Goal: Task Accomplishment & Management: Manage account settings

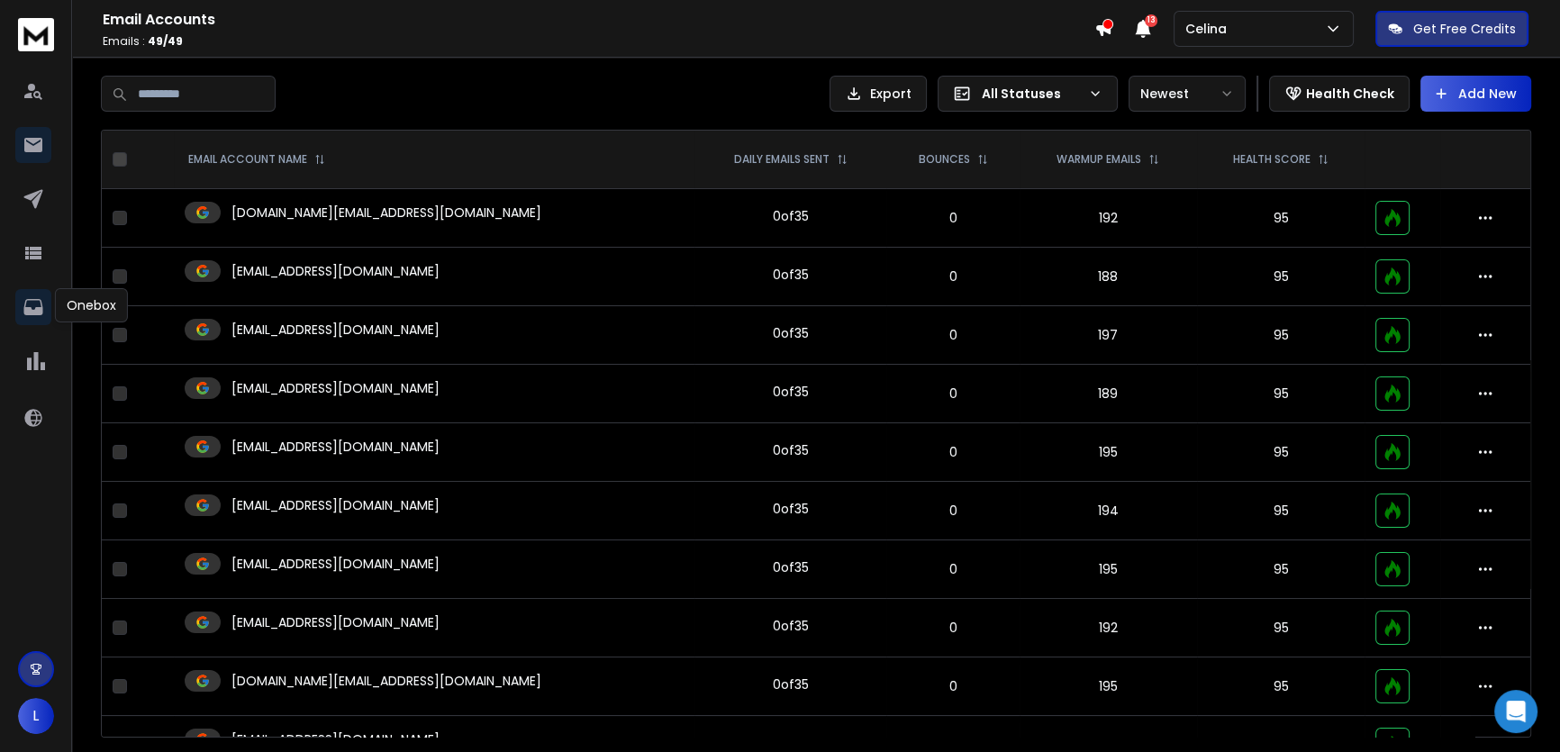
click at [24, 304] on icon at bounding box center [32, 307] width 19 height 16
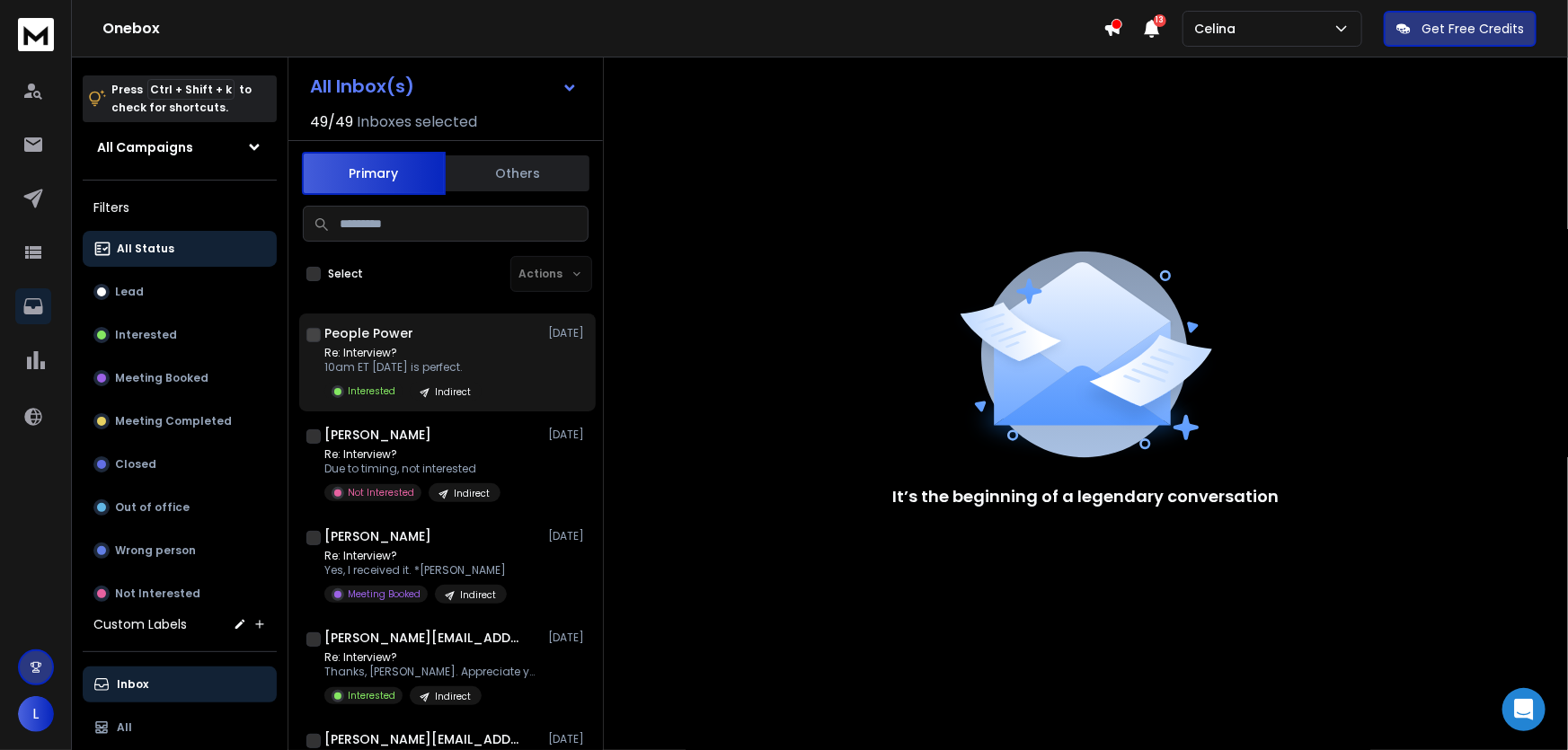
click at [402, 341] on h1 "People Power" at bounding box center [368, 333] width 89 height 18
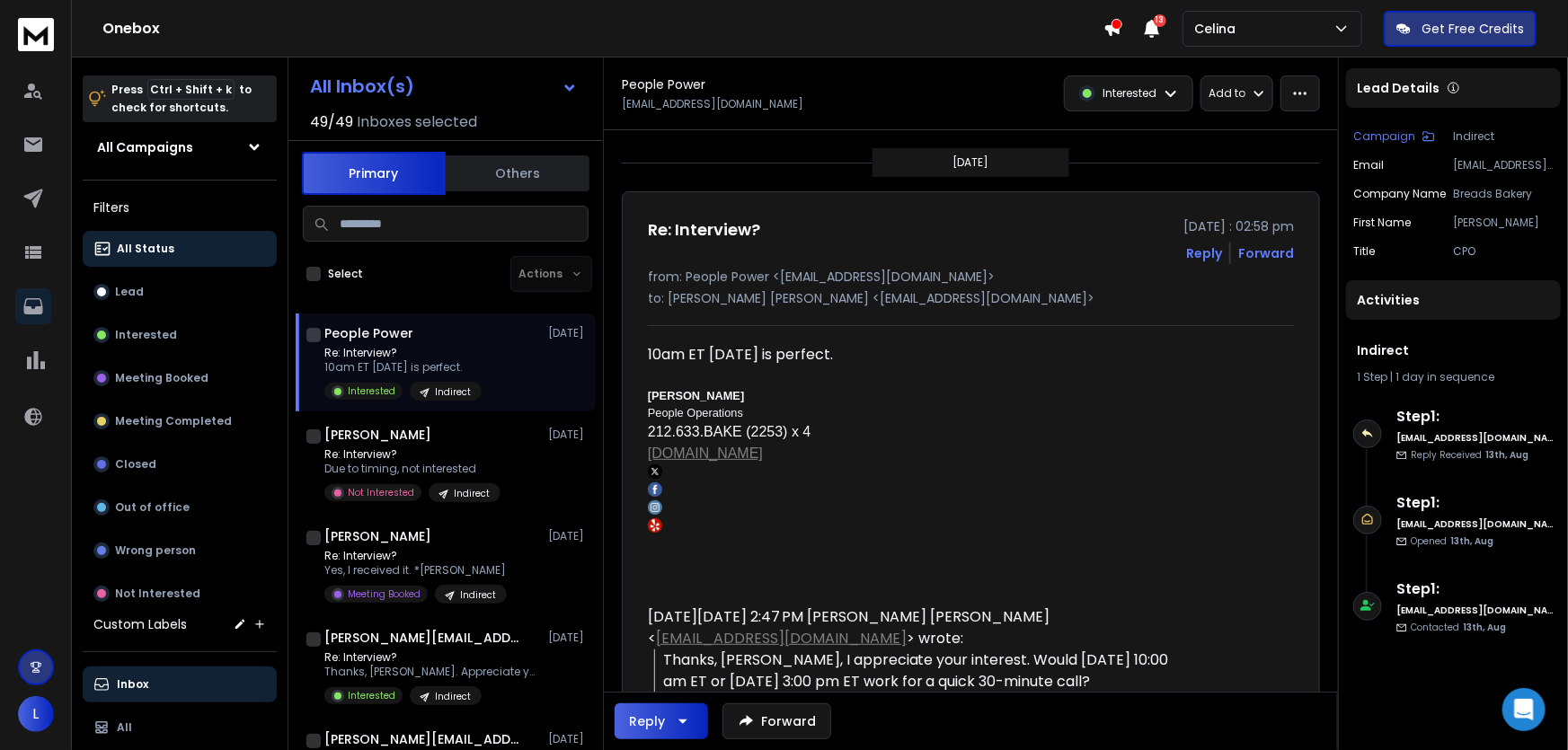
click at [732, 457] on link "[DOMAIN_NAME]" at bounding box center [704, 453] width 115 height 15
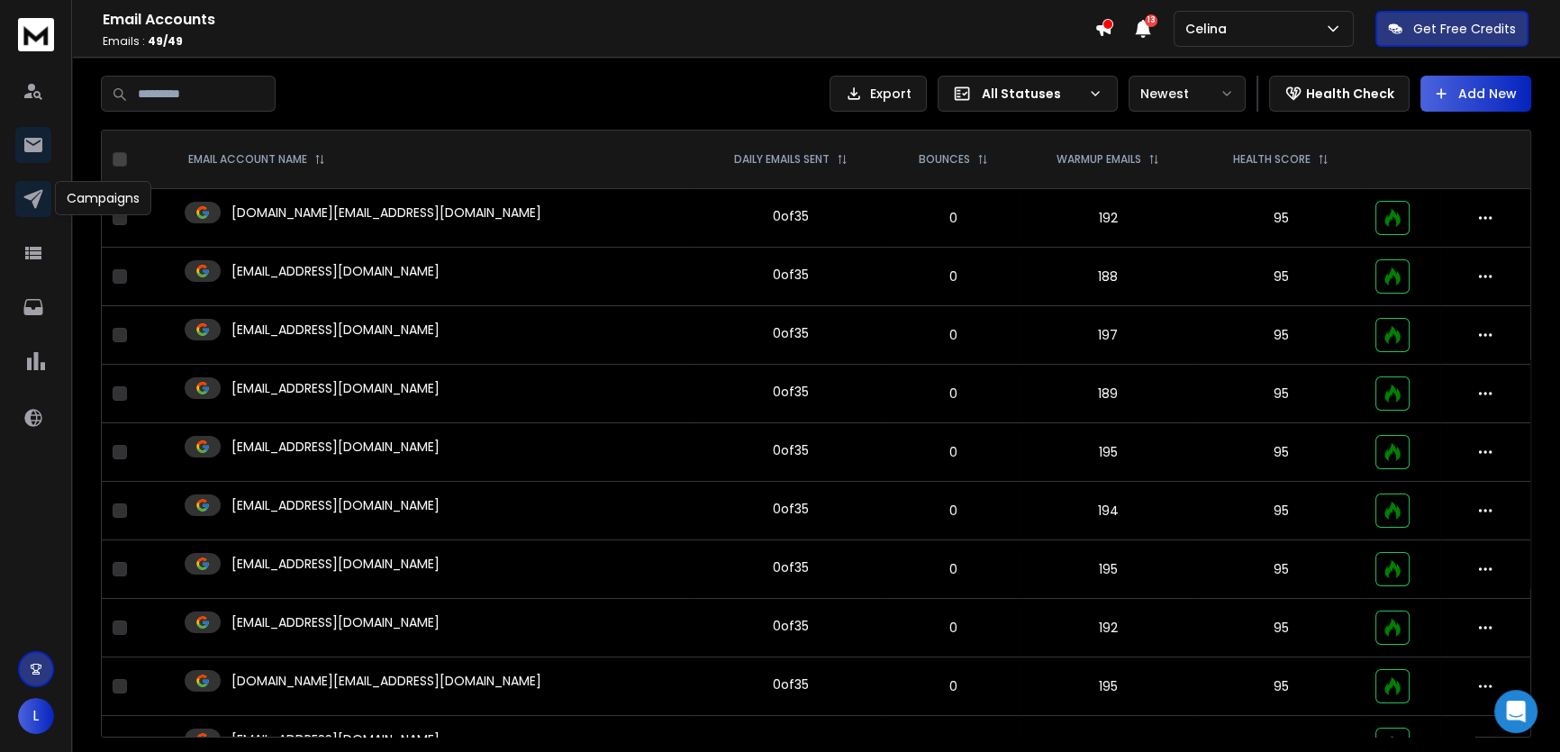
click at [48, 197] on link at bounding box center [33, 199] width 36 height 36
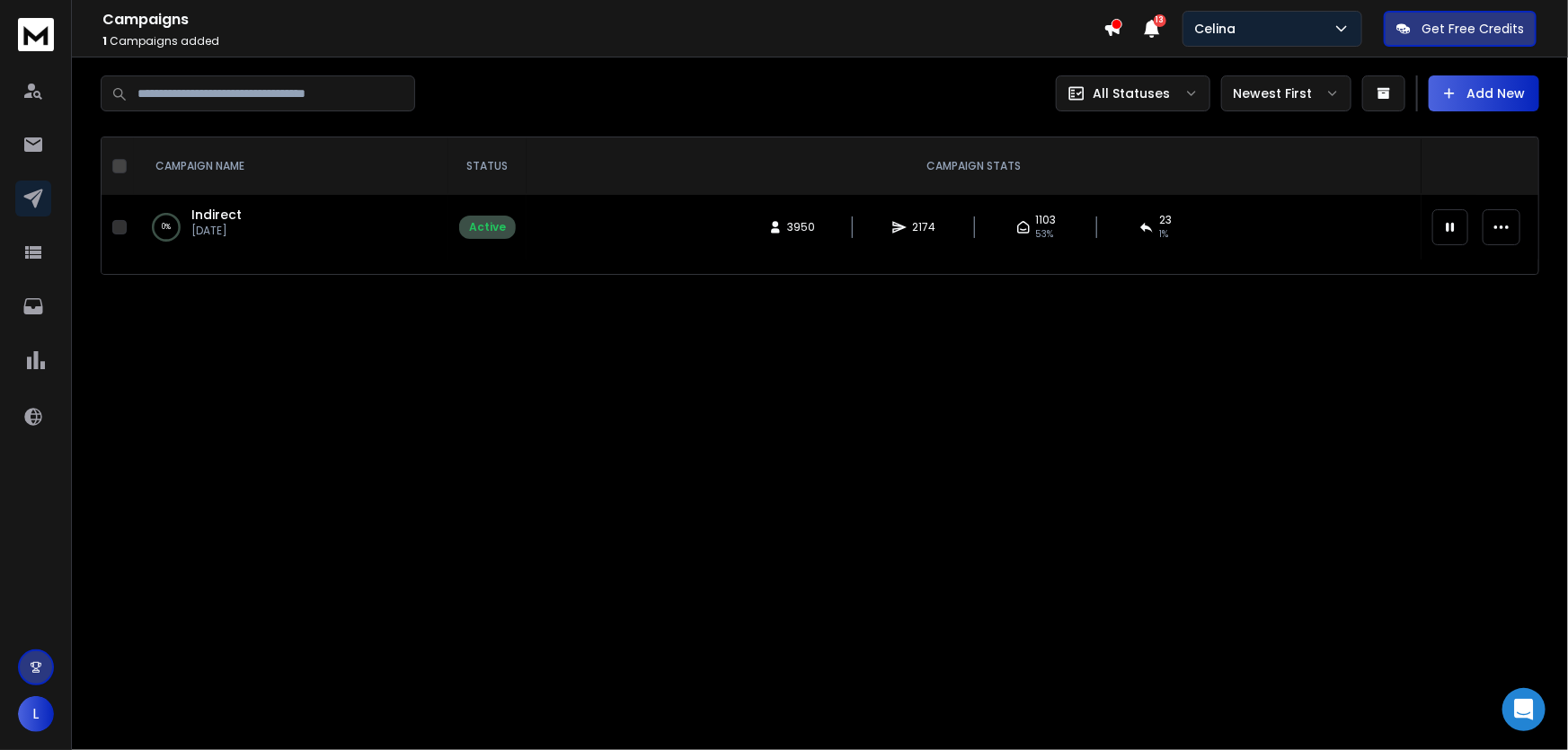
click at [1239, 26] on p "Celina" at bounding box center [1218, 29] width 49 height 18
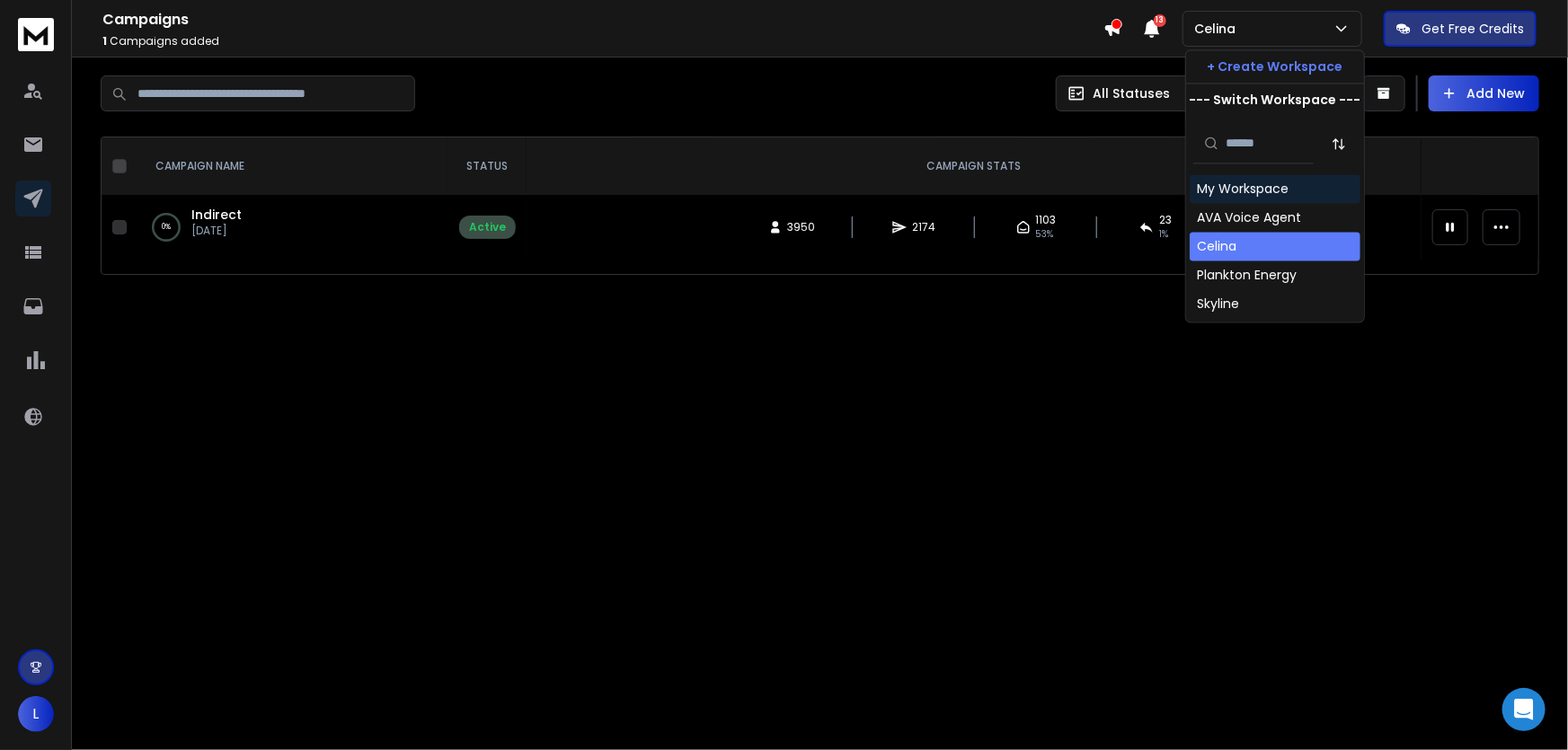
click at [1247, 188] on div "My Workspace" at bounding box center [1243, 188] width 92 height 18
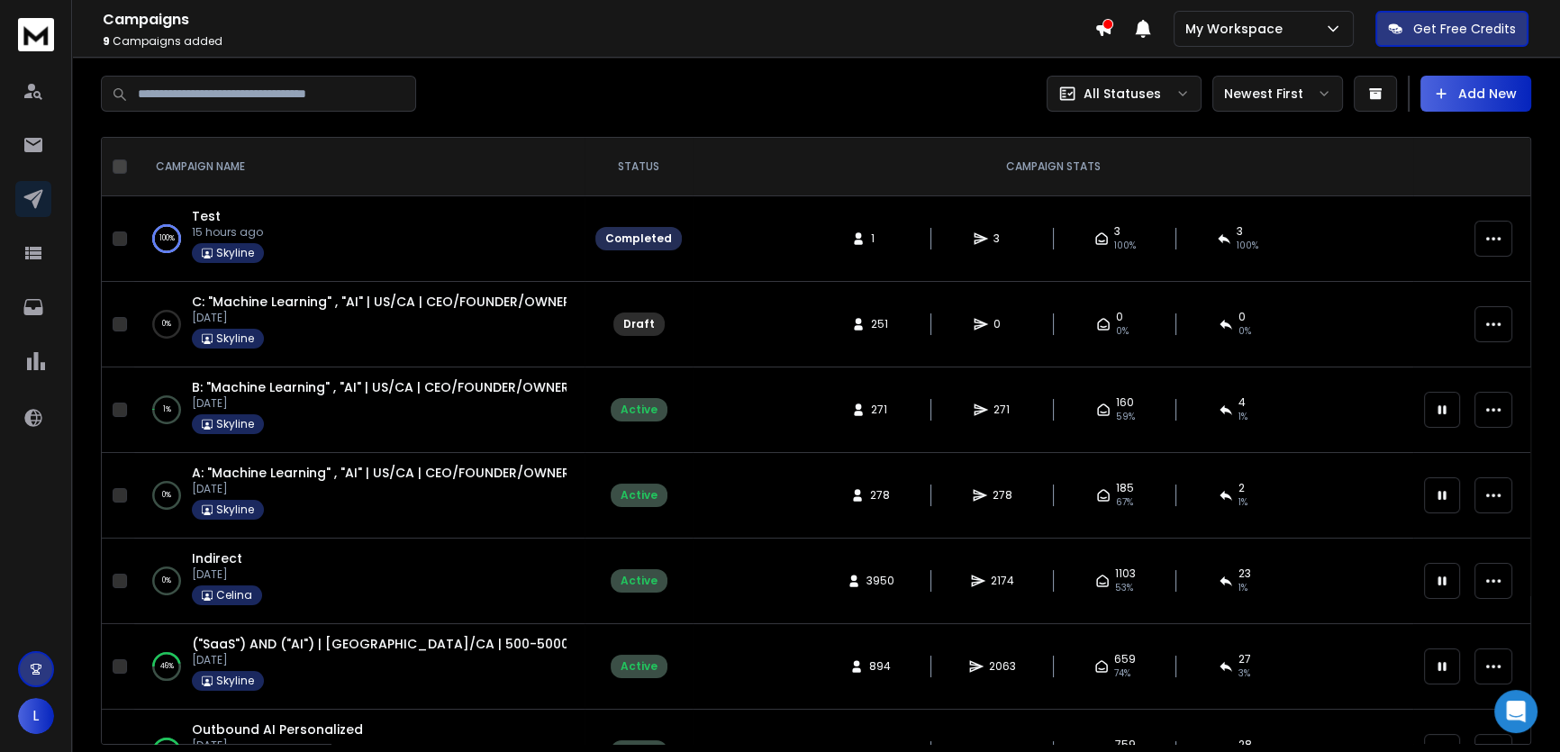
click at [1484, 237] on icon "button" at bounding box center [1493, 239] width 18 height 18
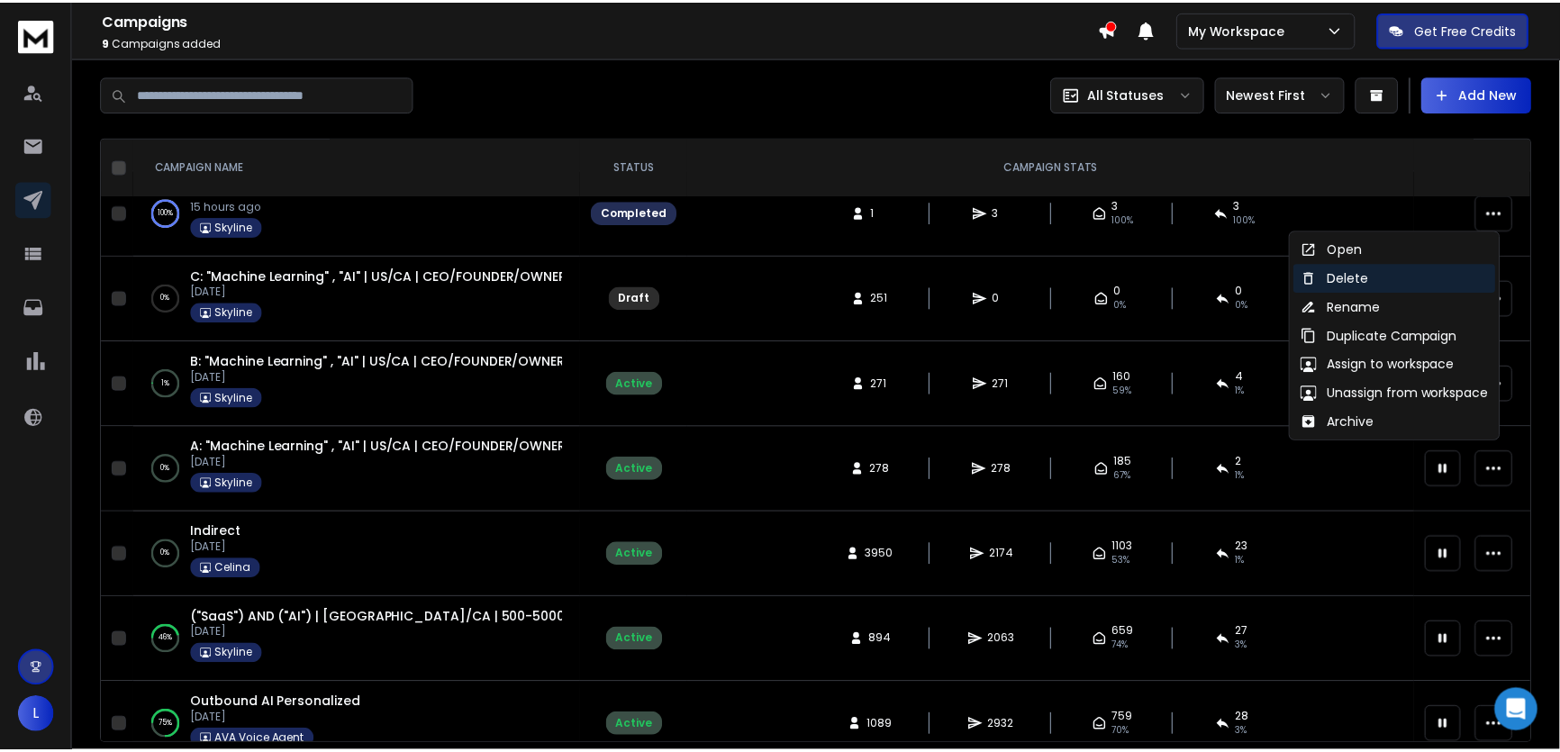
scroll to position [81, 0]
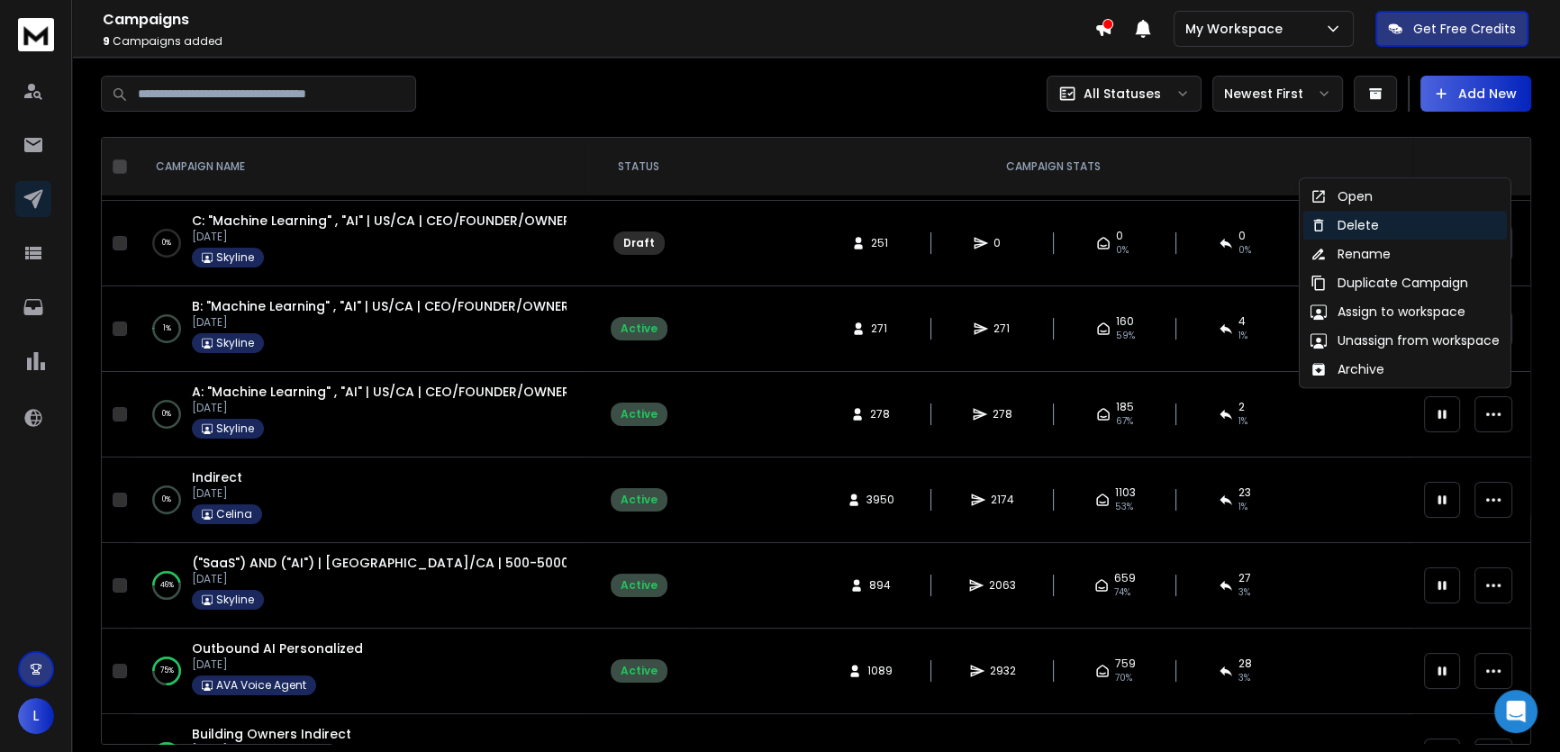
click at [409, 317] on p "5 days ago" at bounding box center [379, 322] width 375 height 14
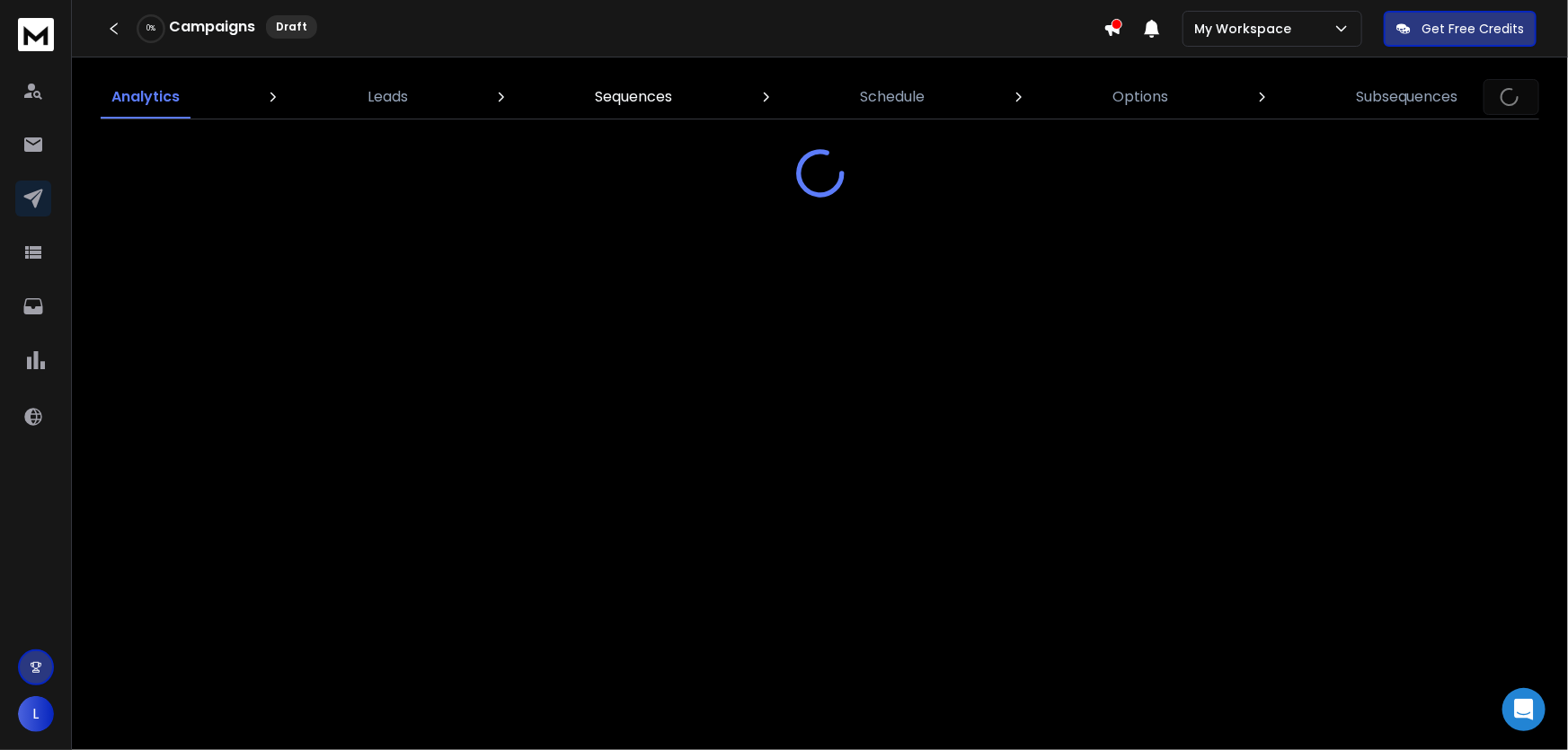
click at [632, 101] on p "Sequences" at bounding box center [633, 97] width 77 height 22
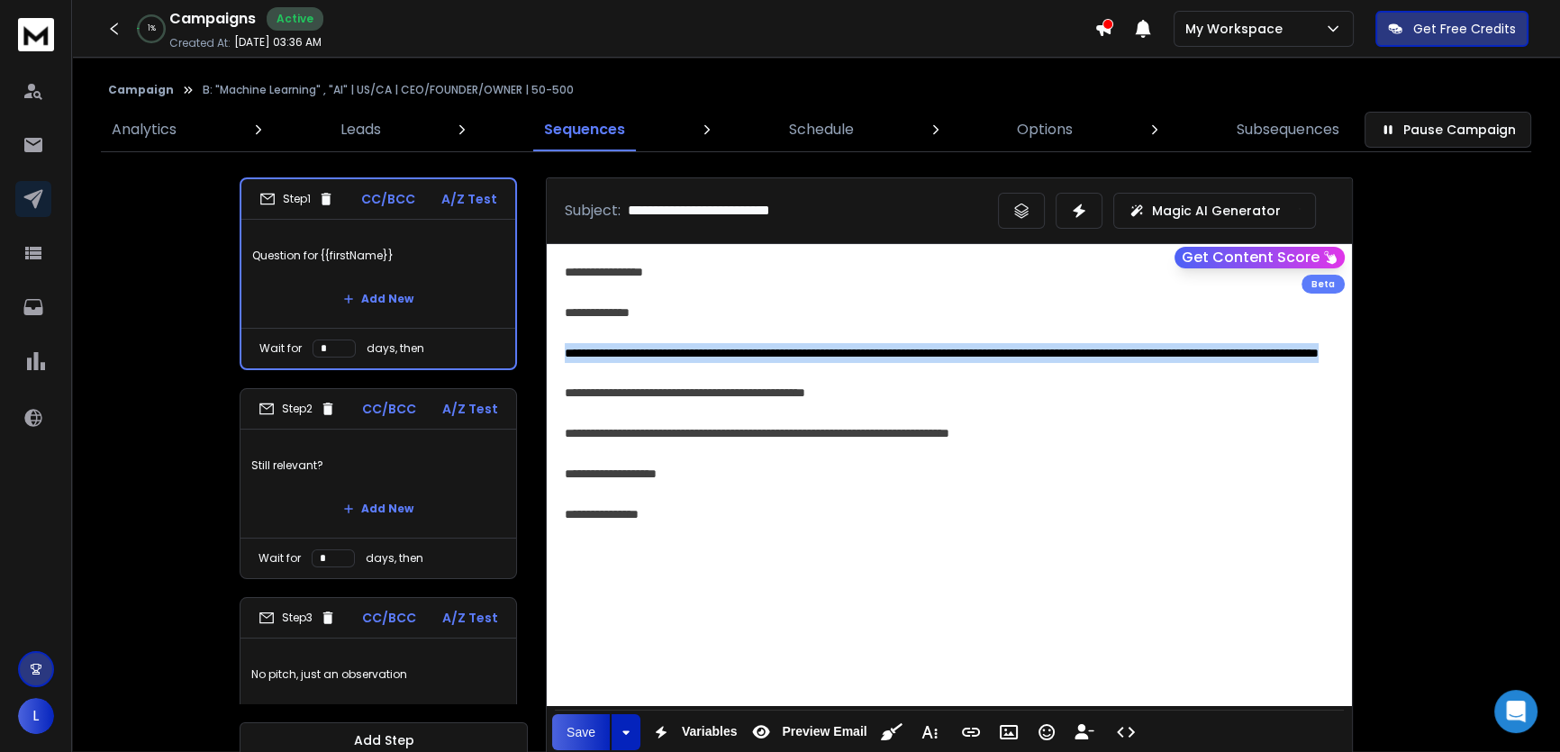
drag, startPoint x: 567, startPoint y: 350, endPoint x: 799, endPoint y: 368, distance: 232.2
click at [799, 368] on div "**********" at bounding box center [949, 444] width 769 height 202
copy div "**********"
